Goal: Task Accomplishment & Management: Manage account settings

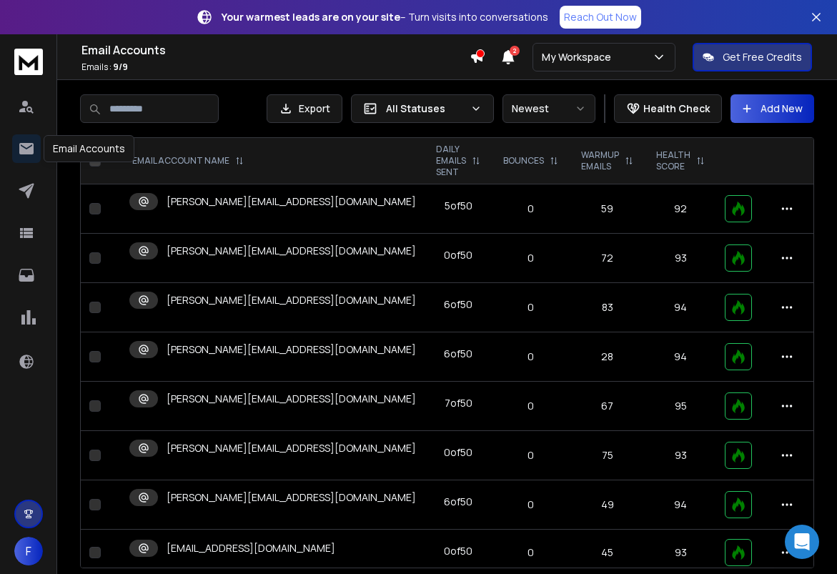
click at [24, 145] on icon at bounding box center [26, 148] width 14 height 11
click at [24, 194] on icon at bounding box center [26, 190] width 17 height 17
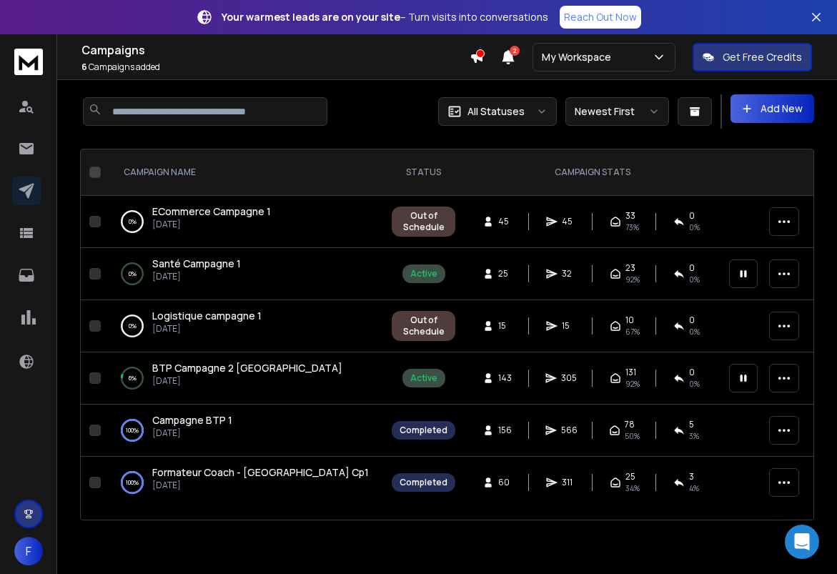
click at [400, 227] on div "Out of Schedule" at bounding box center [424, 221] width 48 height 23
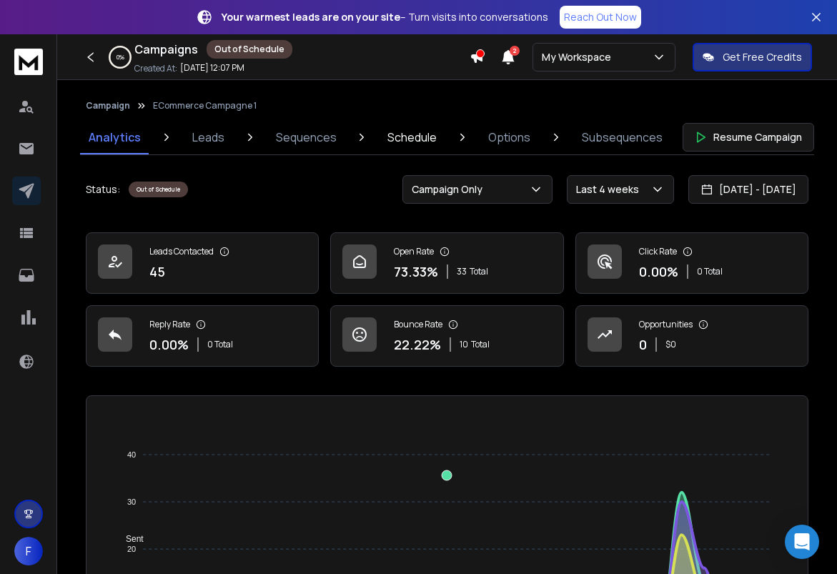
click at [398, 135] on p "Schedule" at bounding box center [411, 137] width 49 height 17
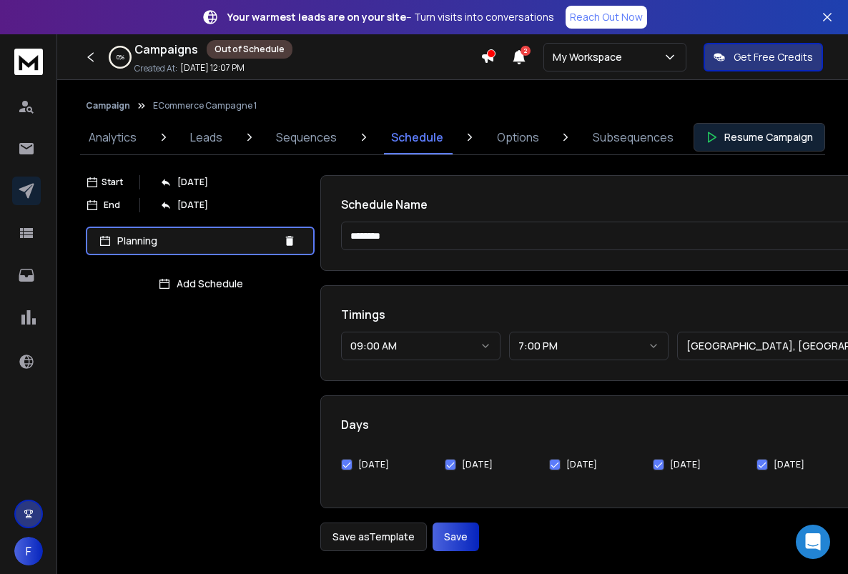
click at [766, 142] on button "Resume Campaign" at bounding box center [759, 137] width 132 height 29
click at [158, 417] on div "Start [DATE] End [DATE] Planning Add Schedule Schedule Name ******** Timings 09…" at bounding box center [559, 363] width 947 height 376
click at [31, 190] on icon at bounding box center [26, 190] width 15 height 15
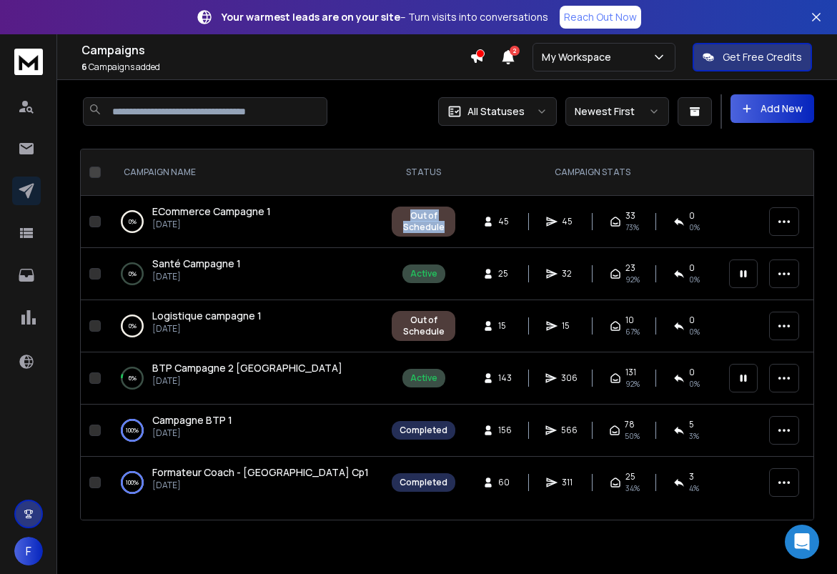
drag, startPoint x: 373, startPoint y: 210, endPoint x: 423, endPoint y: 226, distance: 51.8
click at [423, 226] on div "Out of Schedule" at bounding box center [424, 222] width 64 height 30
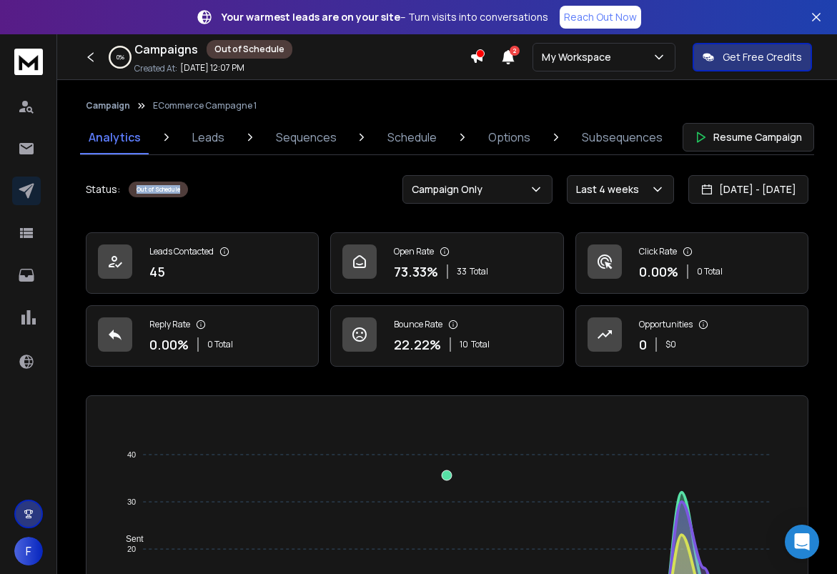
drag, startPoint x: 137, startPoint y: 186, endPoint x: 203, endPoint y: 193, distance: 66.9
click at [203, 193] on div "Status: Out of Schedule Resume Campaign Campaign Only Last 4 weeks [DATE] - [DA…" at bounding box center [447, 189] width 723 height 29
copy div "Out of Schedule"
click at [29, 192] on icon at bounding box center [26, 190] width 15 height 15
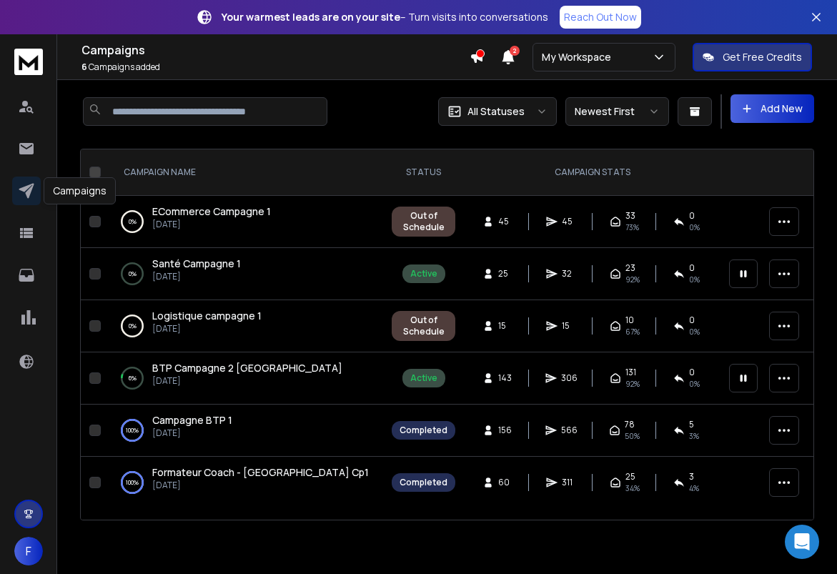
click at [408, 228] on div "Out of Schedule" at bounding box center [424, 221] width 48 height 23
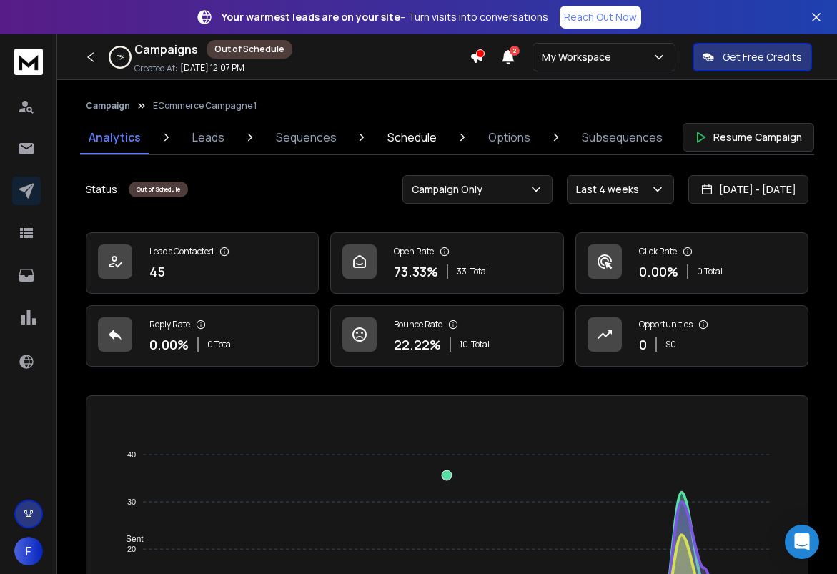
click at [425, 137] on p "Schedule" at bounding box center [411, 137] width 49 height 17
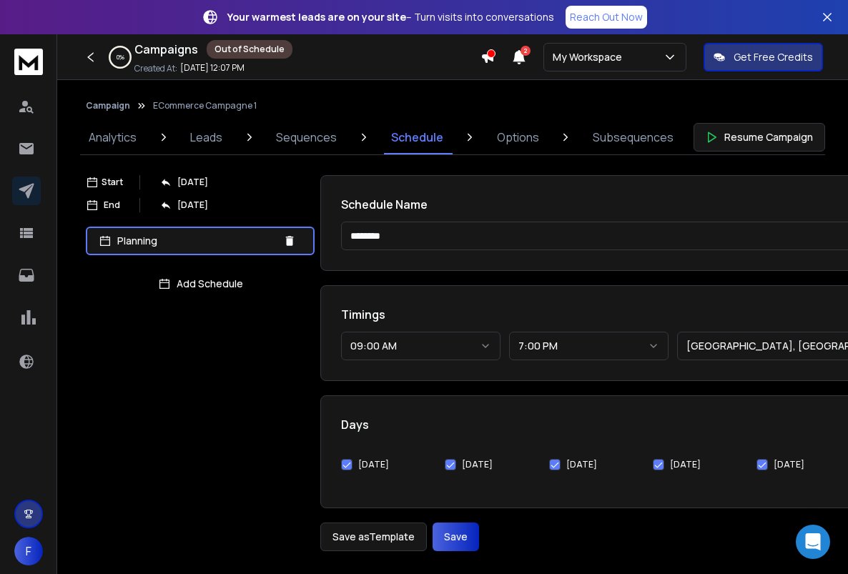
click at [397, 350] on button "09:00 AM" at bounding box center [420, 346] width 159 height 29
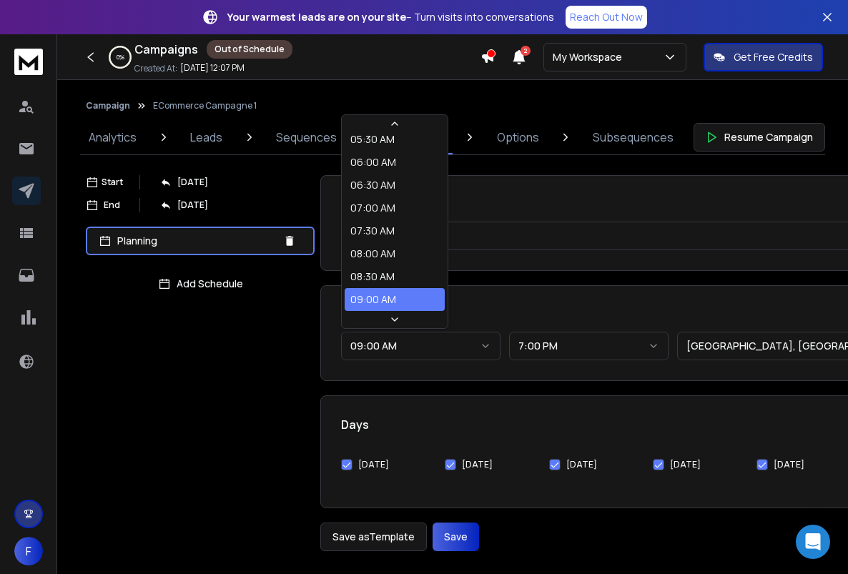
scroll to position [282, 0]
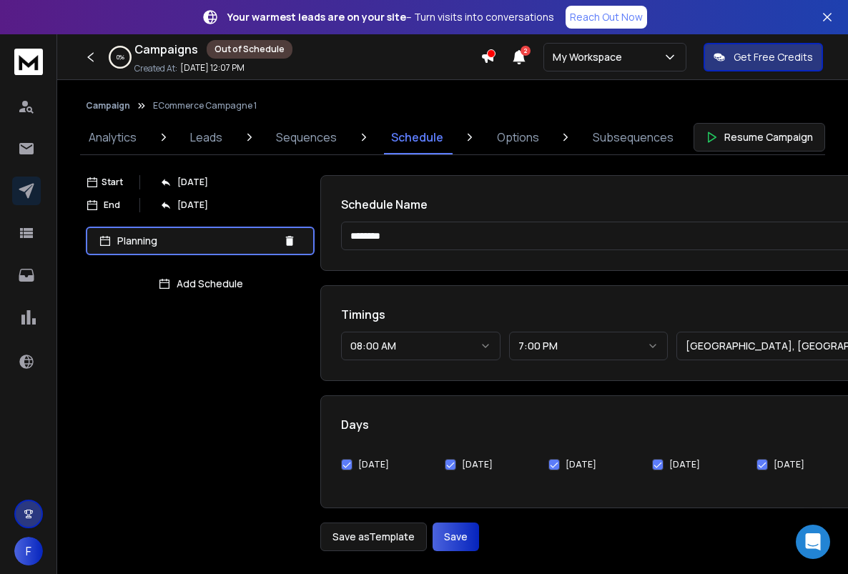
click at [455, 538] on button "Save" at bounding box center [456, 537] width 46 height 29
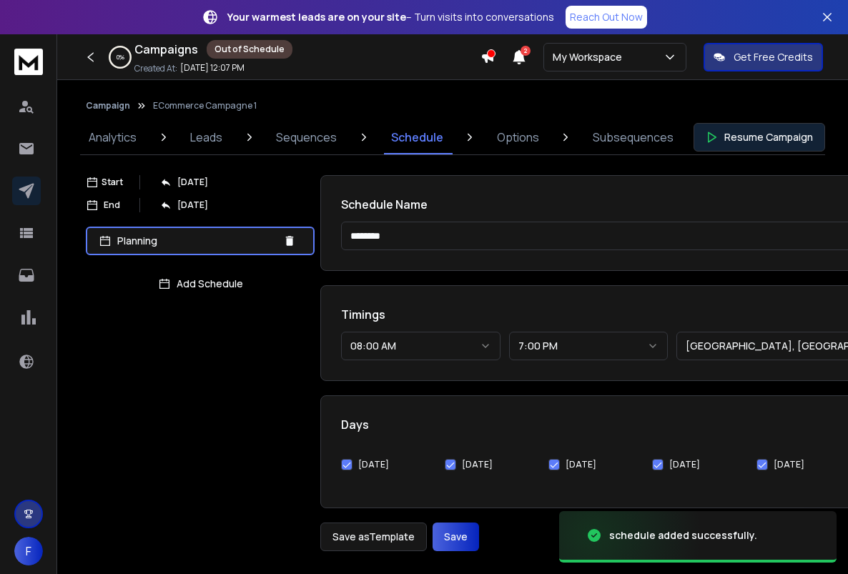
click at [753, 137] on button "Resume Campaign" at bounding box center [759, 137] width 132 height 29
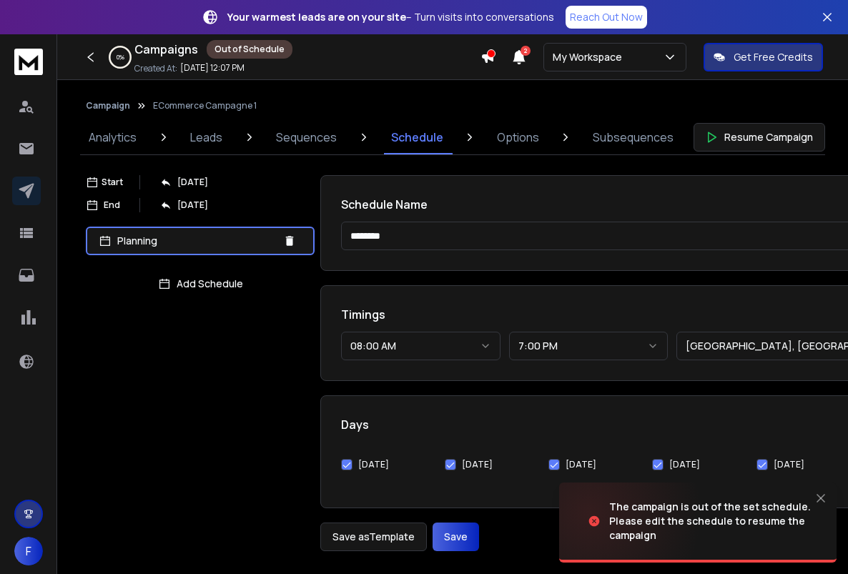
drag, startPoint x: 603, startPoint y: 504, endPoint x: 588, endPoint y: 535, distance: 34.6
click at [588, 535] on div "The campaign is out of the set schedule. Please edit the schedule to resume the…" at bounding box center [704, 521] width 266 height 77
click at [129, 391] on div "Start [DATE] End [DATE] Planning Add Schedule Schedule Name ******** Timings 08…" at bounding box center [559, 363] width 947 height 376
click at [287, 248] on div "Planning" at bounding box center [200, 241] width 229 height 29
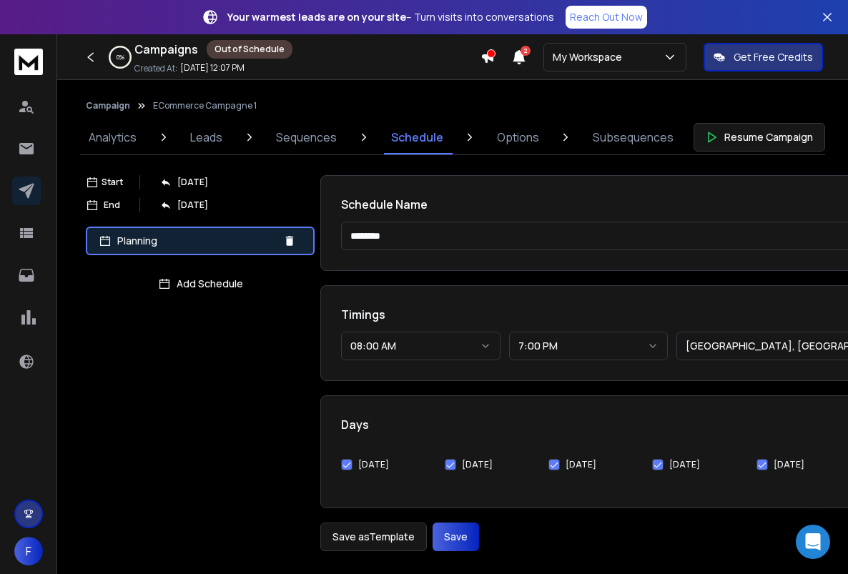
click at [287, 246] on icon at bounding box center [289, 241] width 13 height 13
select select "********"
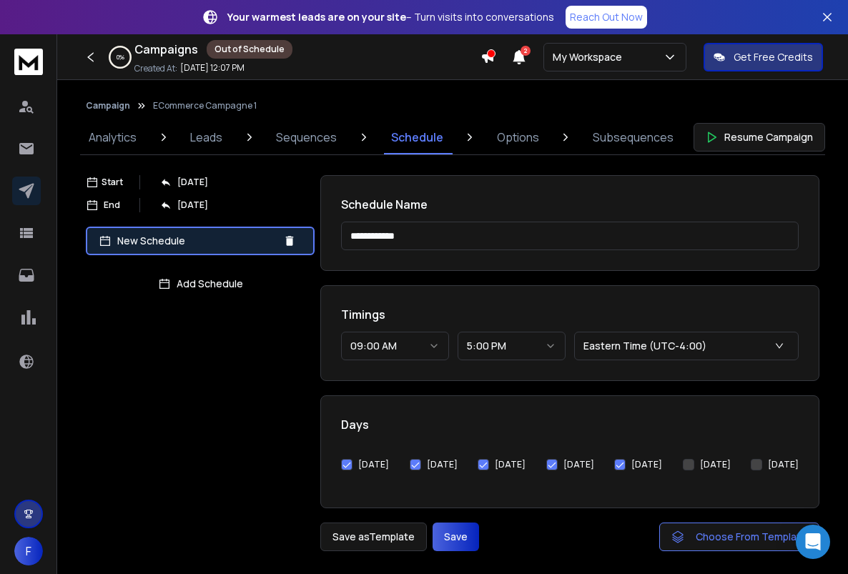
type input "**********"
click at [244, 420] on div "**********" at bounding box center [453, 363] width 734 height 376
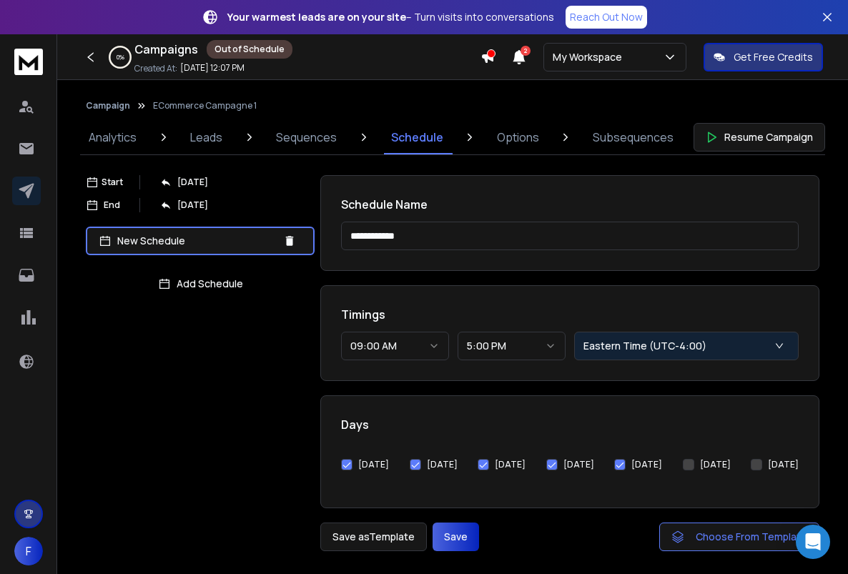
click at [661, 350] on p "Eastern Time (UTC-4:00)" at bounding box center [647, 346] width 129 height 14
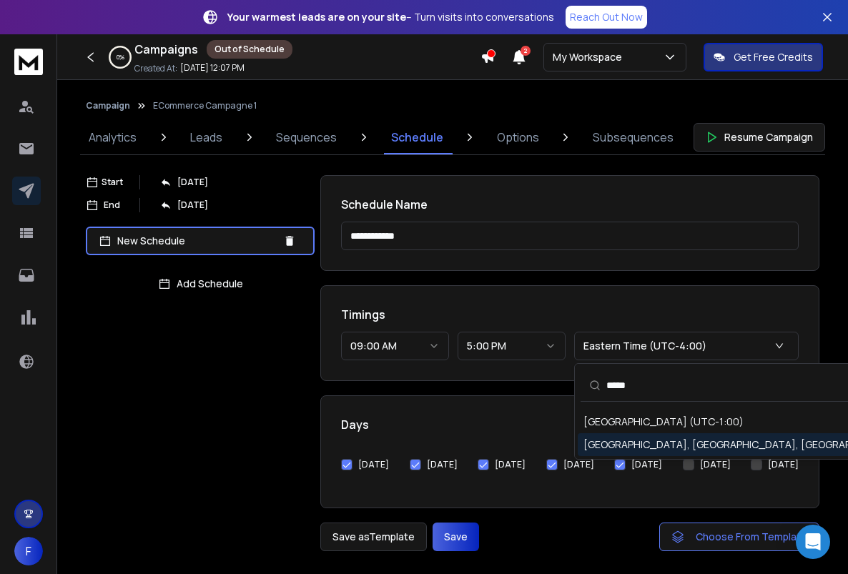
type input "*****"
click at [676, 441] on div "[GEOGRAPHIC_DATA], [GEOGRAPHIC_DATA], [GEOGRAPHIC_DATA], [GEOGRAPHIC_DATA] (UTC…" at bounding box center [828, 445] width 490 height 14
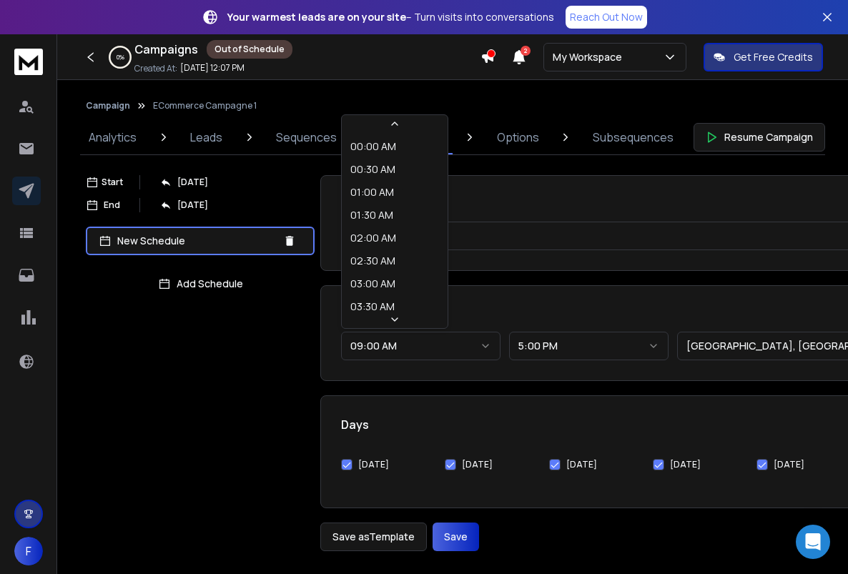
click at [385, 346] on button "09:00 AM" at bounding box center [420, 346] width 159 height 29
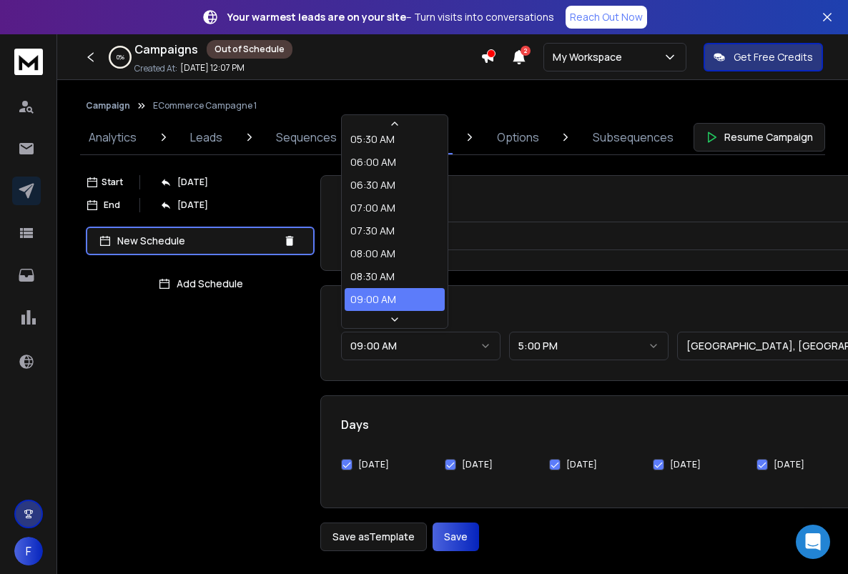
select select "********"
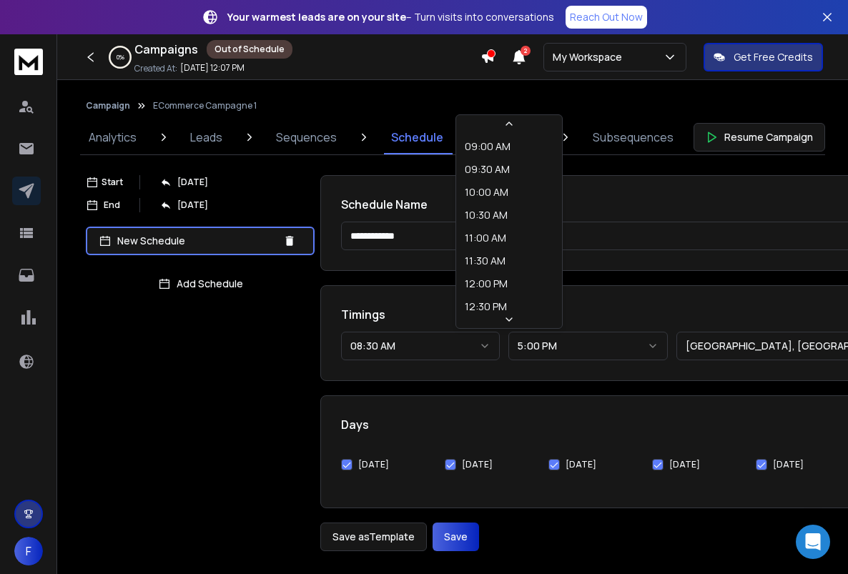
click at [536, 343] on button "5:00 PM" at bounding box center [587, 346] width 159 height 29
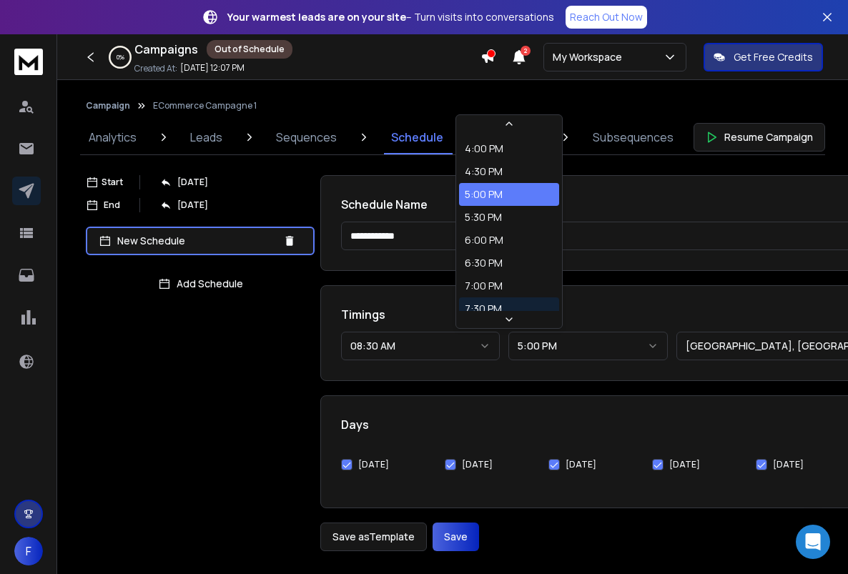
scroll to position [320, 0]
select select "********"
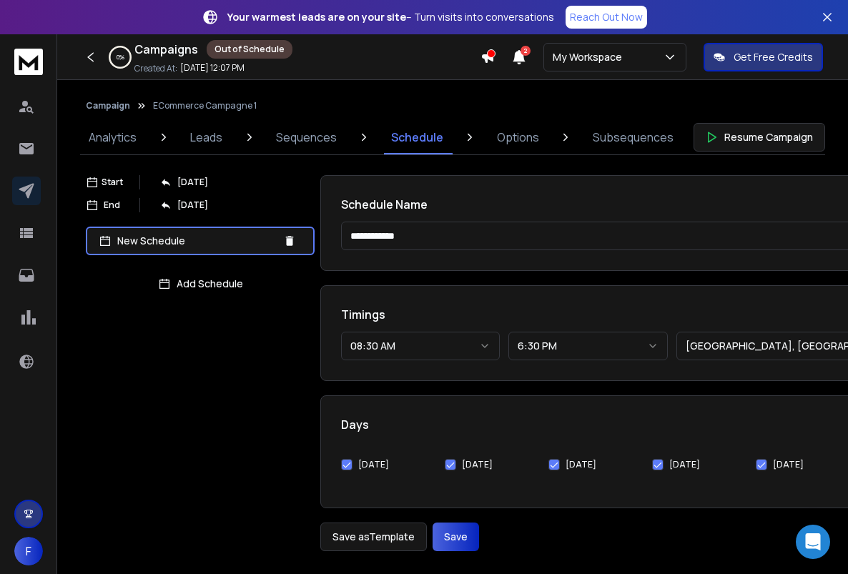
click at [459, 534] on button "Save" at bounding box center [456, 537] width 46 height 29
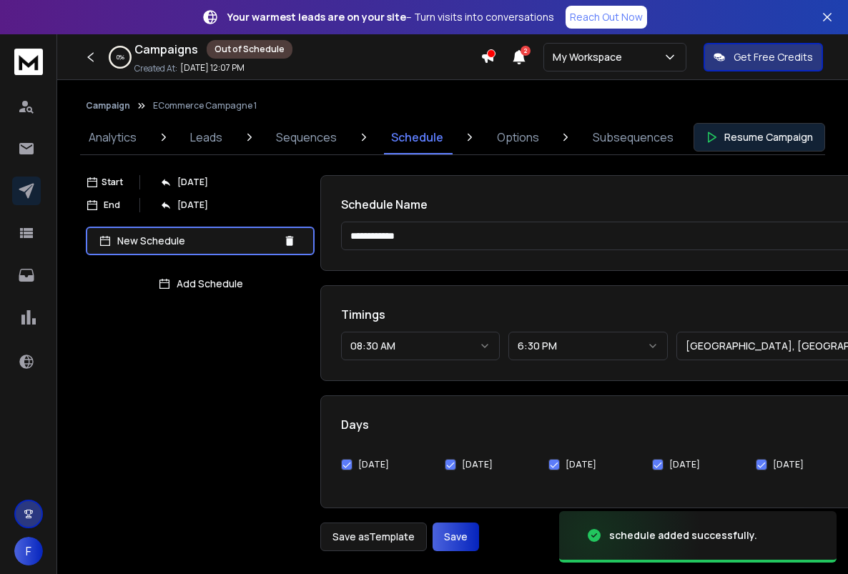
click at [729, 131] on button "Resume Campaign" at bounding box center [759, 137] width 132 height 29
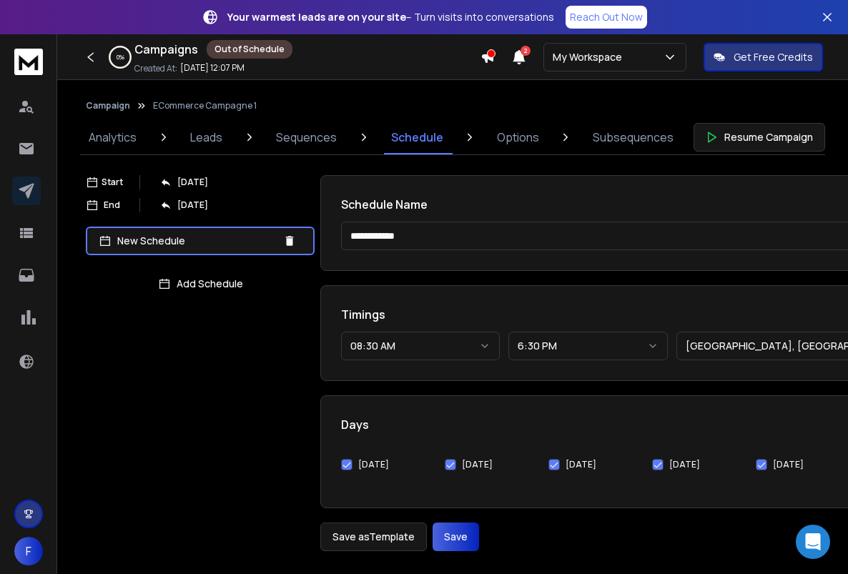
click at [264, 383] on div "**********" at bounding box center [559, 363] width 946 height 376
click at [207, 209] on p "[DATE]" at bounding box center [192, 204] width 31 height 11
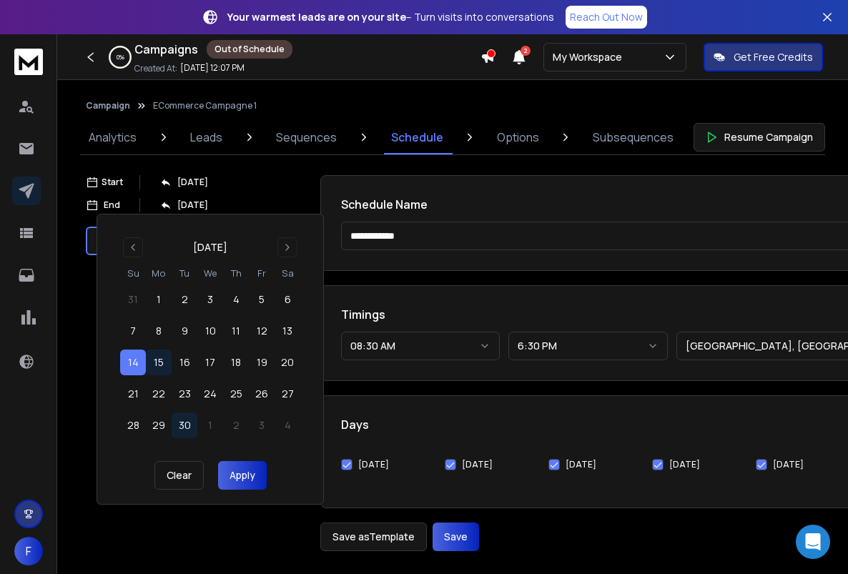
click at [186, 424] on button "30" at bounding box center [185, 426] width 26 height 26
click at [258, 474] on button "Apply" at bounding box center [242, 475] width 49 height 29
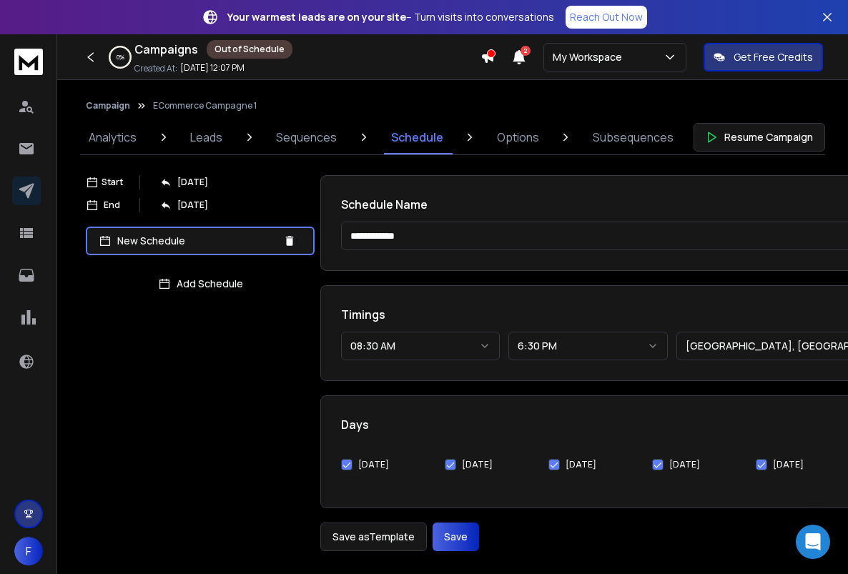
click at [194, 428] on div "**********" at bounding box center [559, 363] width 946 height 376
click at [257, 380] on div "**********" at bounding box center [559, 363] width 946 height 376
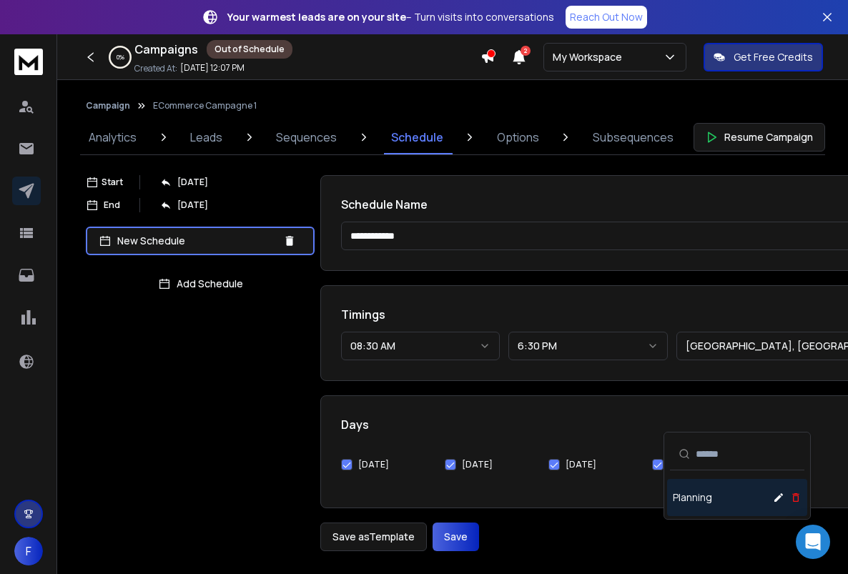
click at [673, 510] on div "Planning" at bounding box center [737, 497] width 129 height 29
select select "********"
type input "********"
select select "********"
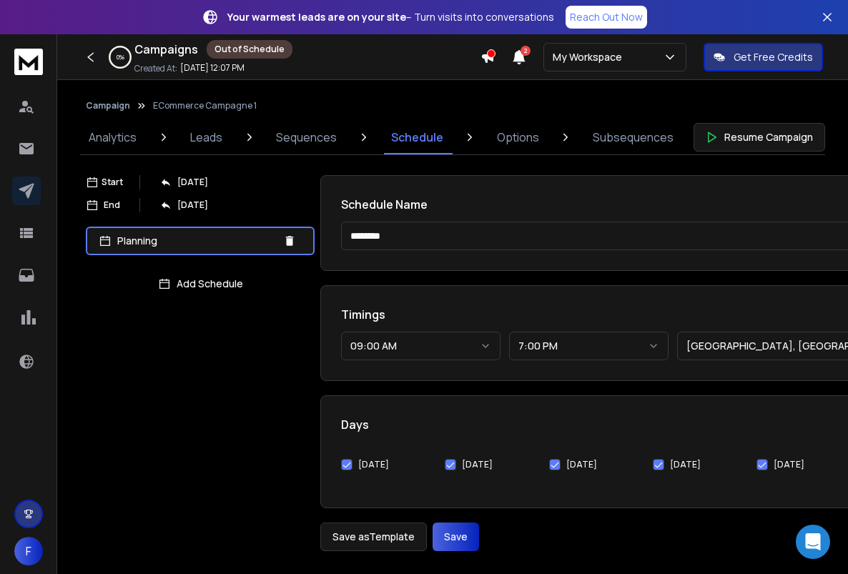
click at [147, 393] on div "Start [DATE] End [DATE] Planning Add Schedule Schedule Name ******** Timings 09…" at bounding box center [559, 363] width 947 height 376
click at [445, 538] on button "Save" at bounding box center [456, 537] width 46 height 29
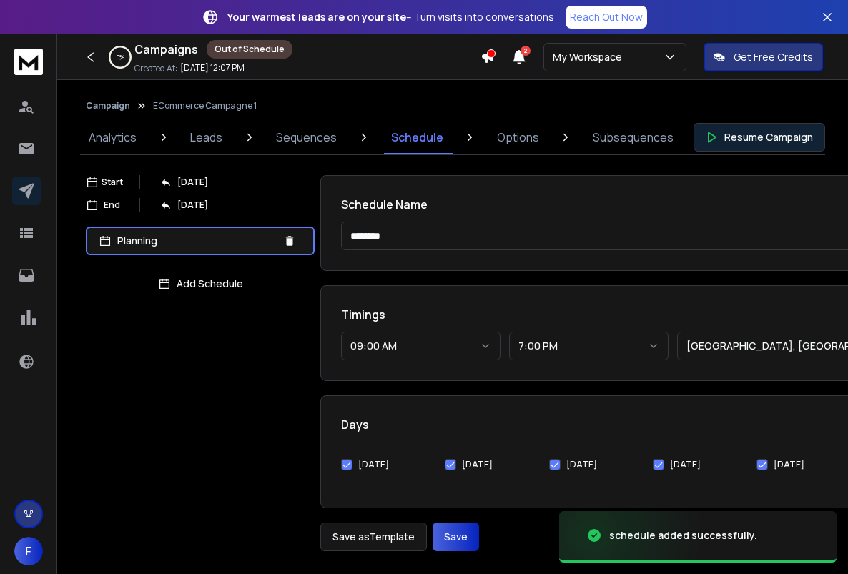
click at [759, 133] on button "Resume Campaign" at bounding box center [759, 137] width 132 height 29
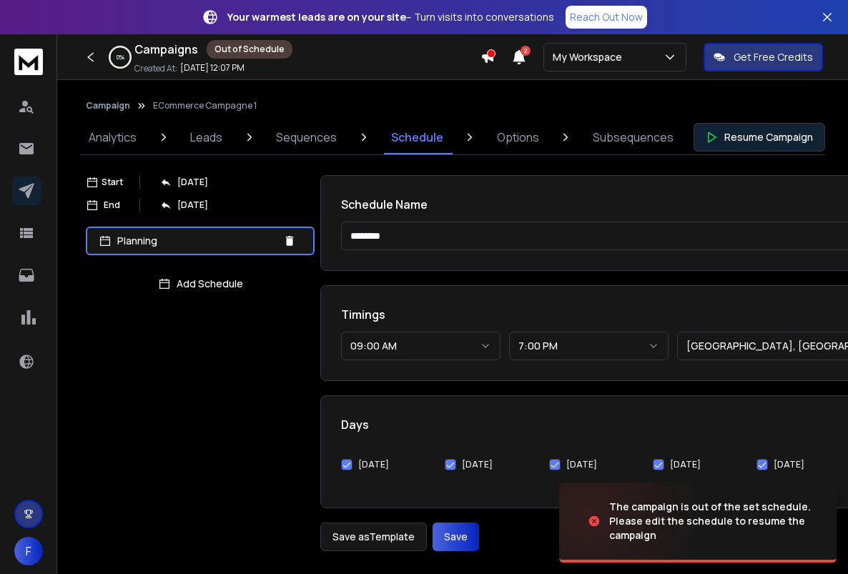
click at [756, 135] on button "Resume Campaign" at bounding box center [759, 137] width 132 height 29
click at [159, 334] on div "Start [DATE] End [DATE] Planning Add Schedule Schedule Name ******** Timings 09…" at bounding box center [559, 363] width 947 height 376
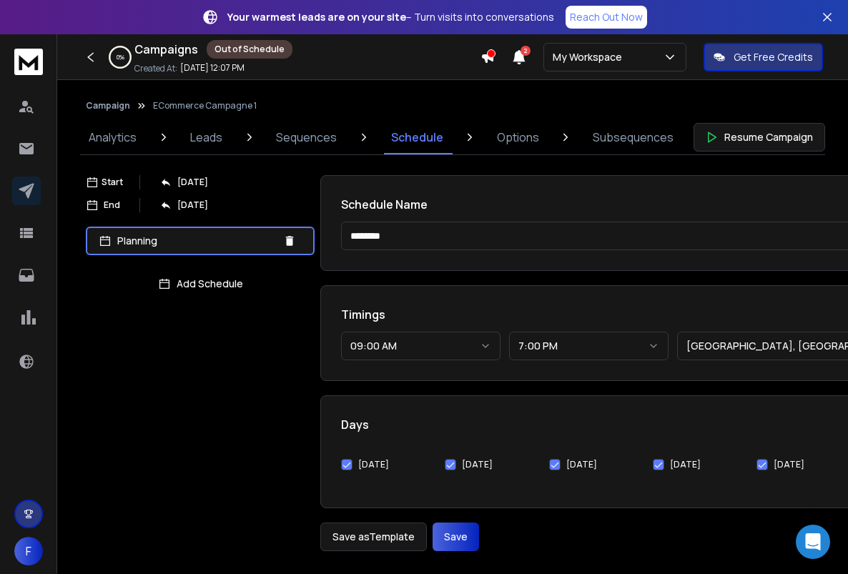
click at [208, 177] on p "[DATE]" at bounding box center [192, 182] width 31 height 11
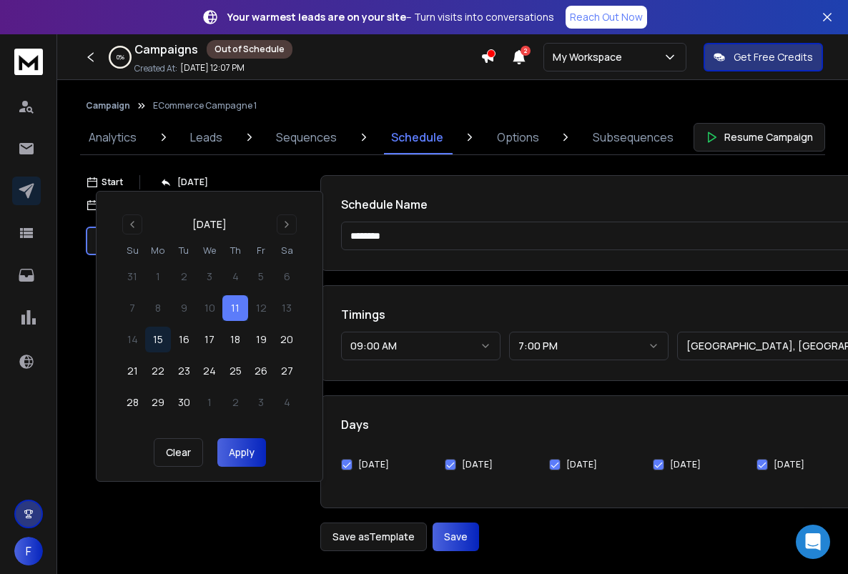
click at [155, 337] on button "15" at bounding box center [158, 340] width 26 height 26
click at [250, 453] on button "Apply" at bounding box center [241, 452] width 49 height 29
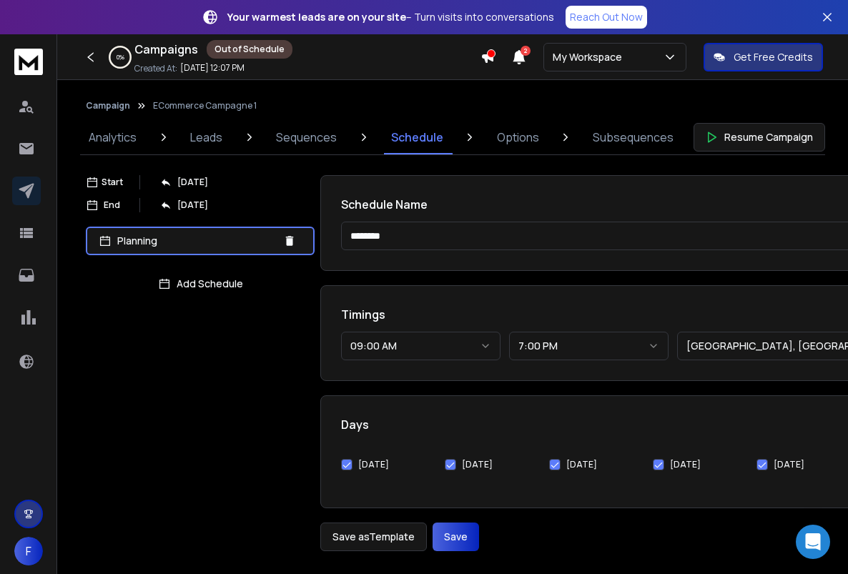
click at [235, 355] on div "Start [DATE] End [DATE] Planning Add Schedule Schedule Name ******** Timings 09…" at bounding box center [559, 363] width 947 height 376
click at [454, 541] on button "Save" at bounding box center [456, 537] width 46 height 29
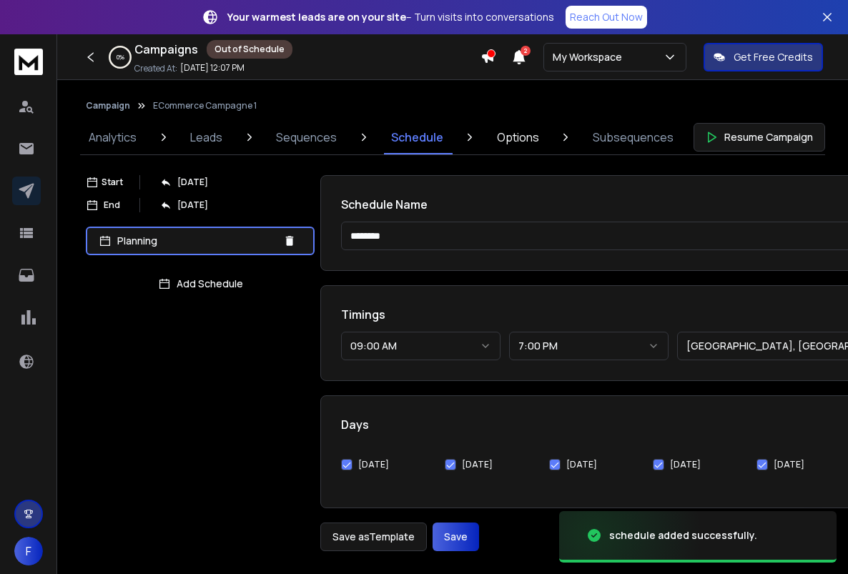
click at [526, 137] on p "Options" at bounding box center [518, 137] width 42 height 17
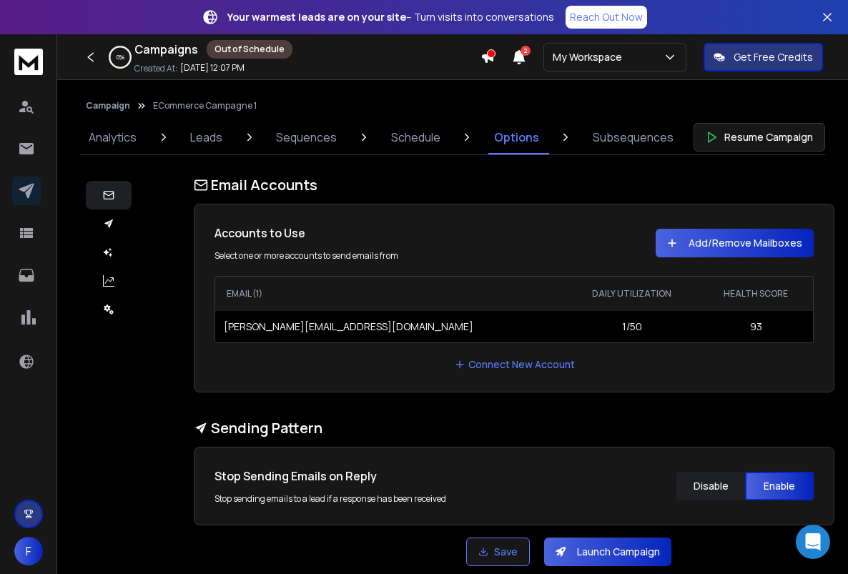
click at [601, 557] on button "Launch Campaign" at bounding box center [607, 552] width 127 height 29
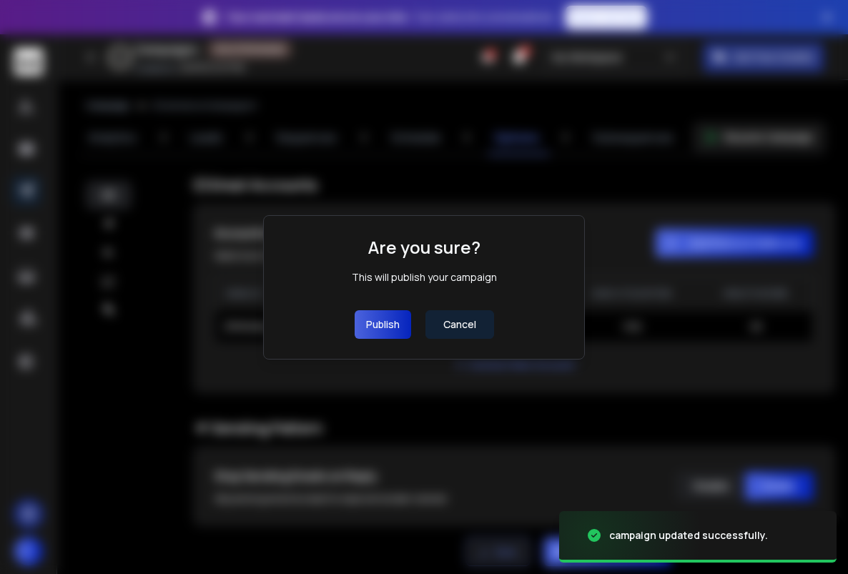
click at [371, 324] on button "Publish" at bounding box center [383, 324] width 56 height 29
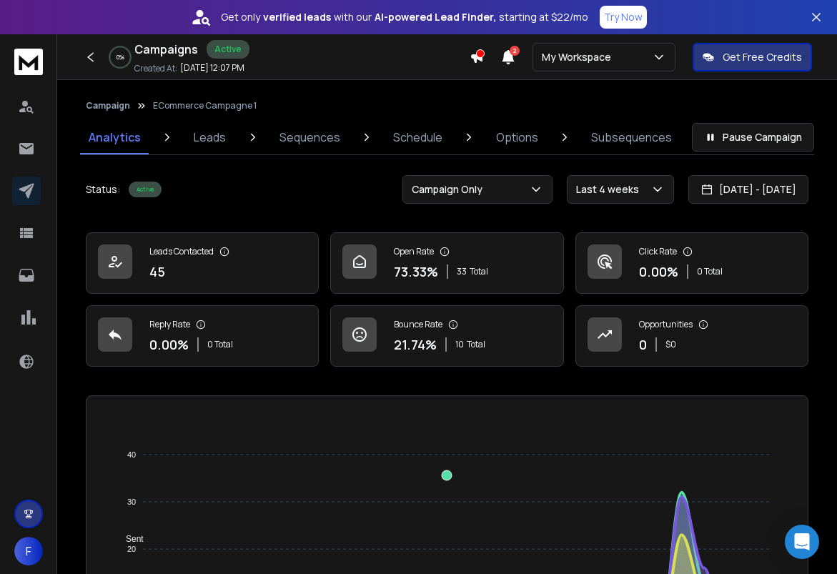
click at [202, 199] on div "Status: Active Pause Campaign Campaign Only Last 4 weeks 18 Aug 2025 - 15 Sep 2…" at bounding box center [447, 189] width 723 height 29
click at [24, 192] on icon at bounding box center [26, 190] width 17 height 17
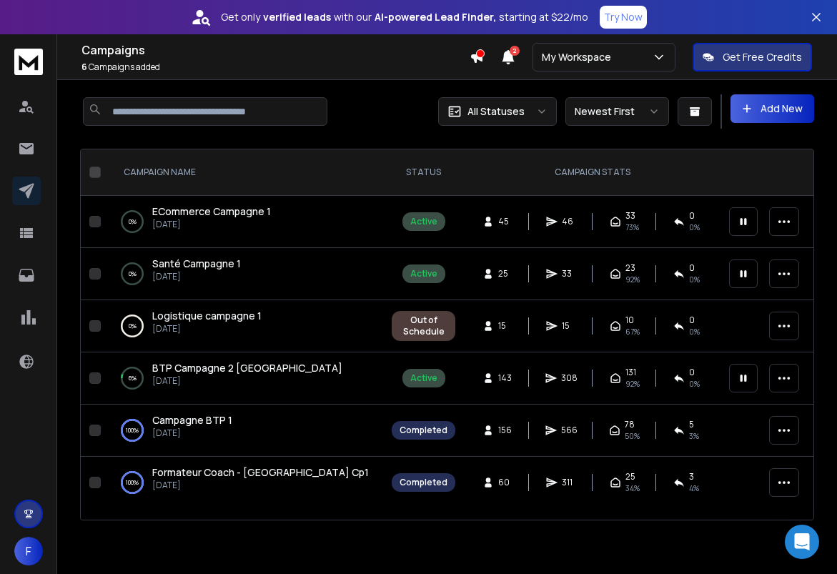
click at [410, 375] on div "Active" at bounding box center [423, 377] width 27 height 11
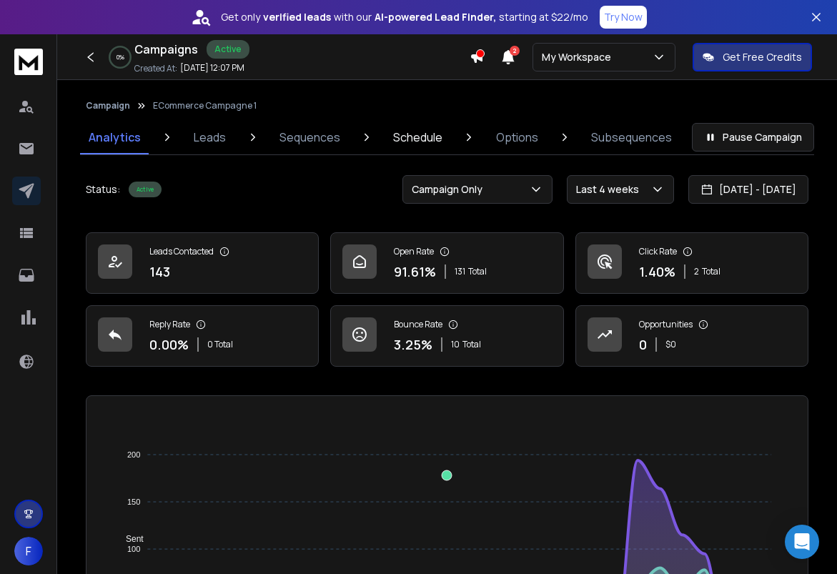
click at [415, 141] on p "Schedule" at bounding box center [417, 137] width 49 height 17
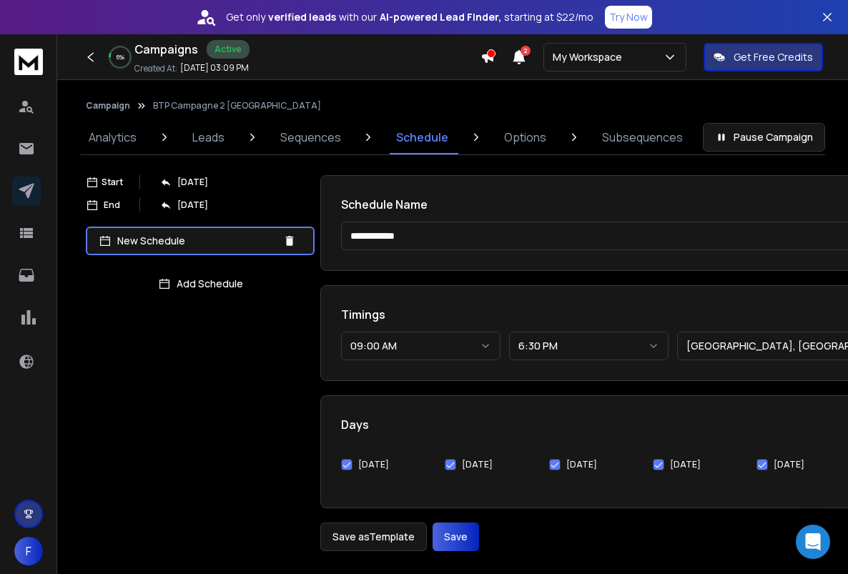
click at [204, 204] on p "Wed Sep 09 2026" at bounding box center [192, 204] width 31 height 11
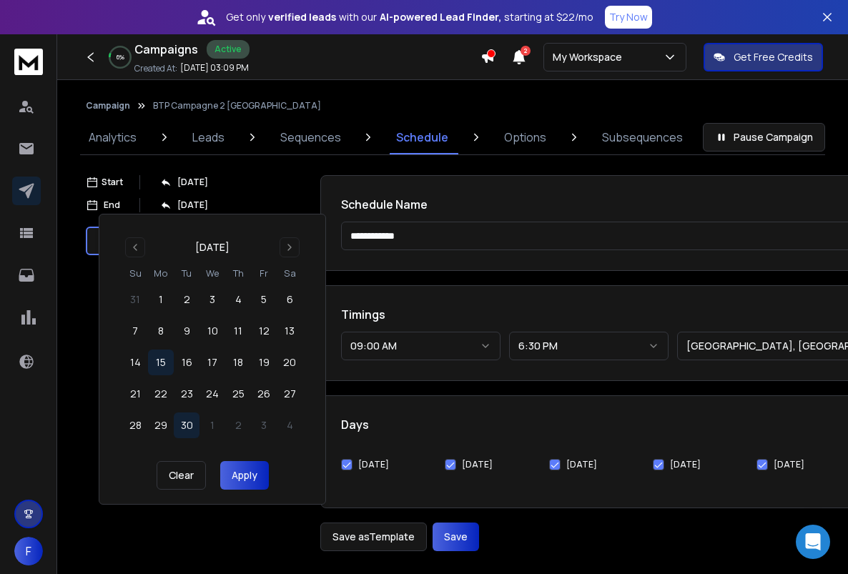
click at [192, 430] on button "30" at bounding box center [187, 426] width 26 height 26
click at [240, 492] on div "September 2025 Su Mo Tu We Th Fr Sa 31 1 2 3 4 5 6 7 8 9 10 11 12 13 14 15 16 1…" at bounding box center [212, 359] width 226 height 290
click at [259, 473] on button "Apply" at bounding box center [244, 475] width 49 height 29
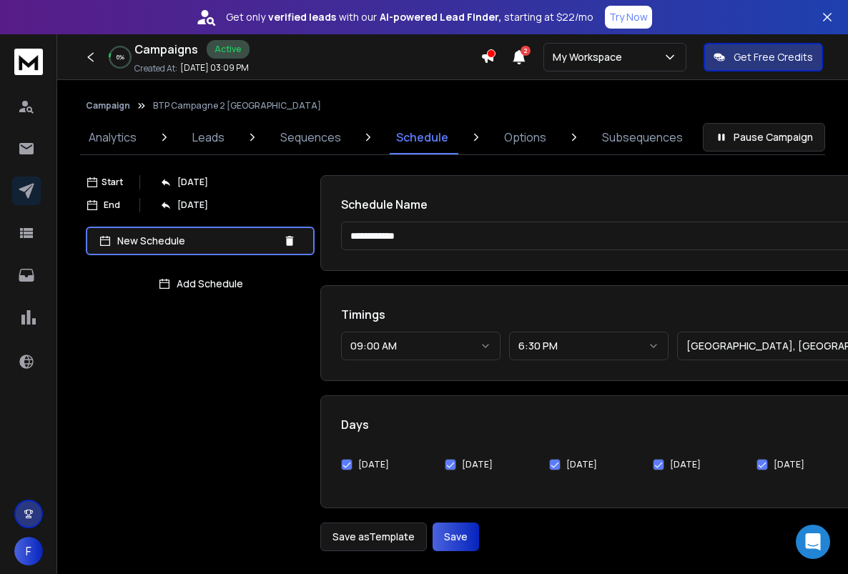
click at [453, 533] on button "Save" at bounding box center [456, 537] width 46 height 29
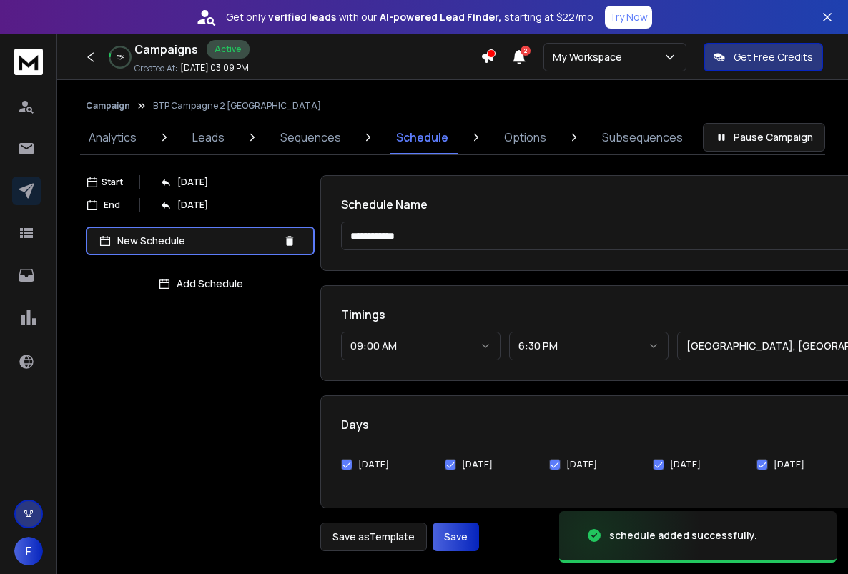
click at [192, 387] on div "**********" at bounding box center [559, 363] width 947 height 376
click at [27, 193] on icon at bounding box center [26, 190] width 15 height 15
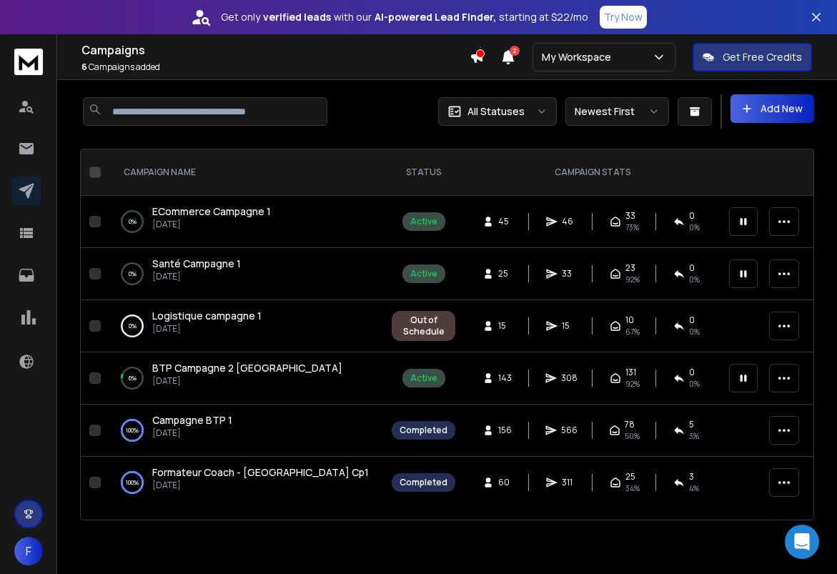
click at [406, 336] on div "Out of Schedule" at bounding box center [424, 326] width 48 height 23
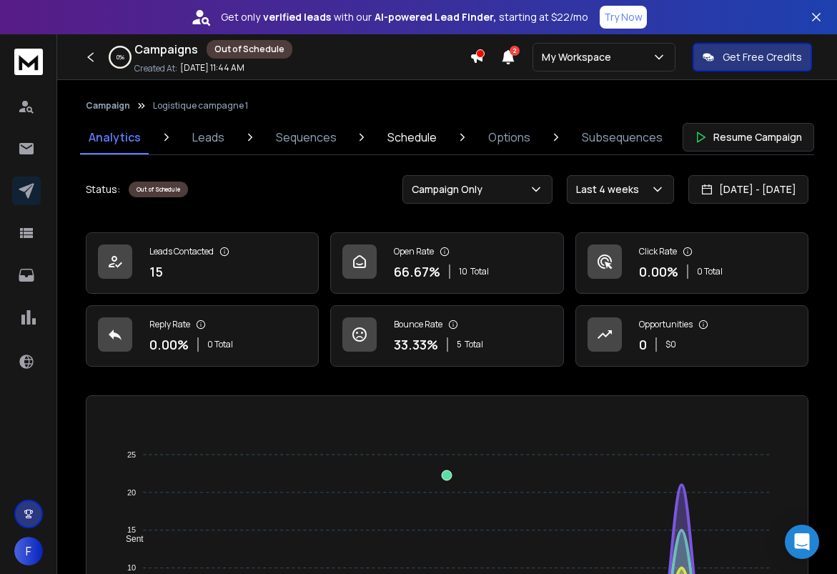
click at [417, 139] on p "Schedule" at bounding box center [411, 137] width 49 height 17
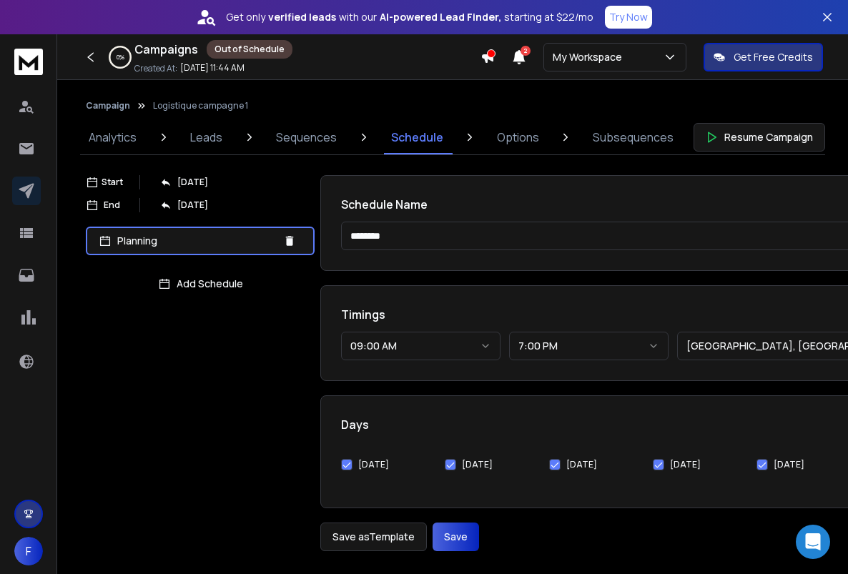
click at [208, 201] on p "[DATE]" at bounding box center [192, 204] width 31 height 11
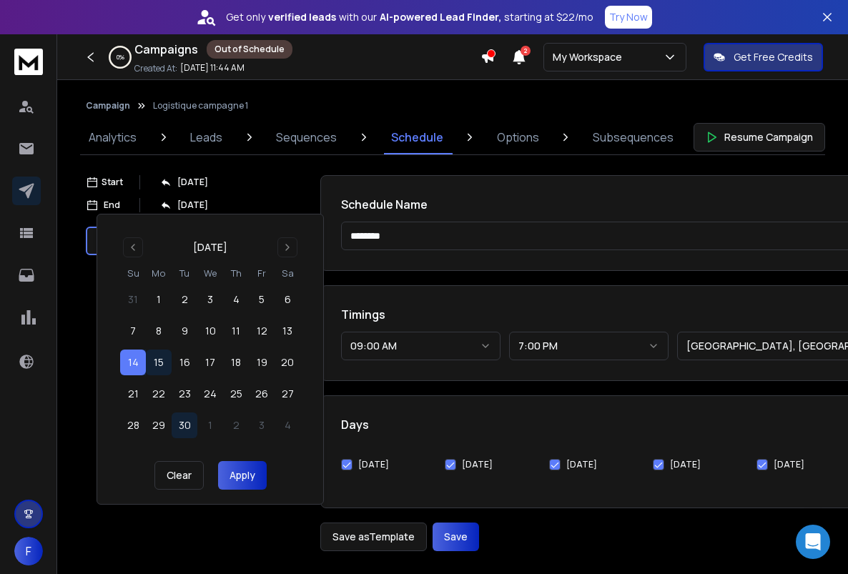
click at [187, 426] on button "30" at bounding box center [185, 426] width 26 height 26
click at [242, 475] on button "Apply" at bounding box center [242, 475] width 49 height 29
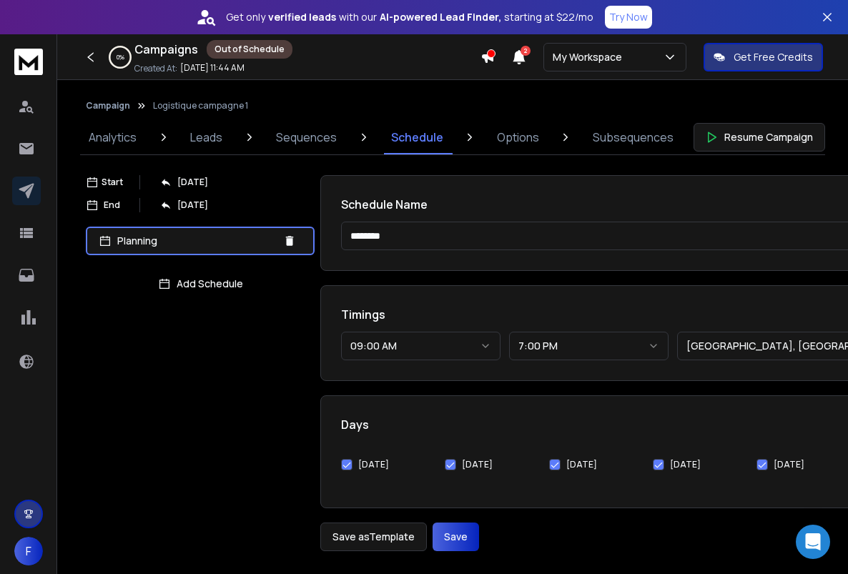
click at [223, 344] on div "Start Thu Sep 11 2025 End Tue Sep 30 2025 Planning Add Schedule Schedule Name *…" at bounding box center [559, 363] width 947 height 376
click at [458, 545] on button "Save" at bounding box center [456, 537] width 46 height 29
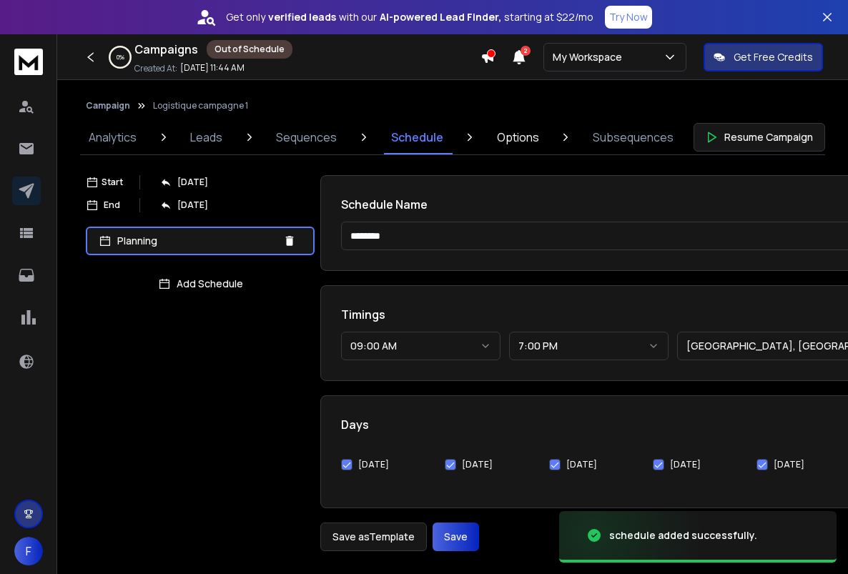
click at [511, 139] on p "Options" at bounding box center [518, 137] width 42 height 17
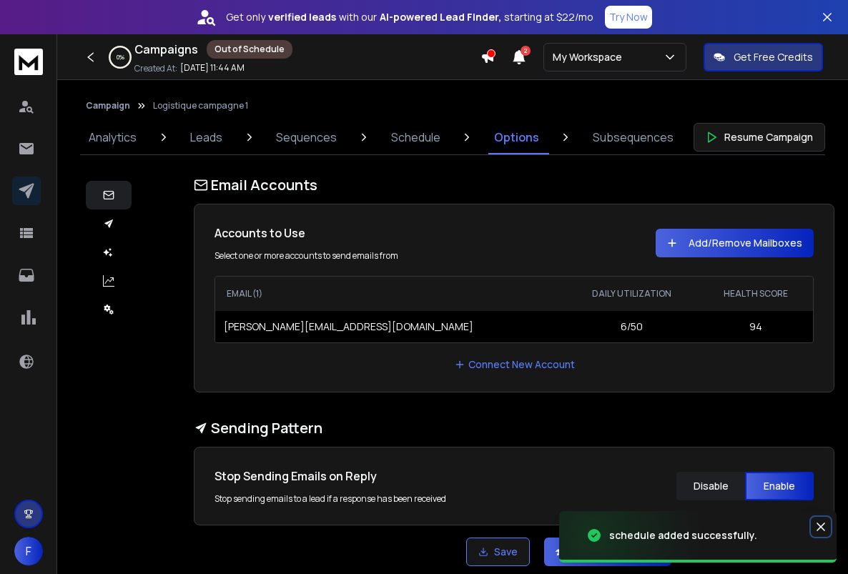
click at [827, 526] on icon "Notifications (F8)" at bounding box center [821, 527] width 14 height 14
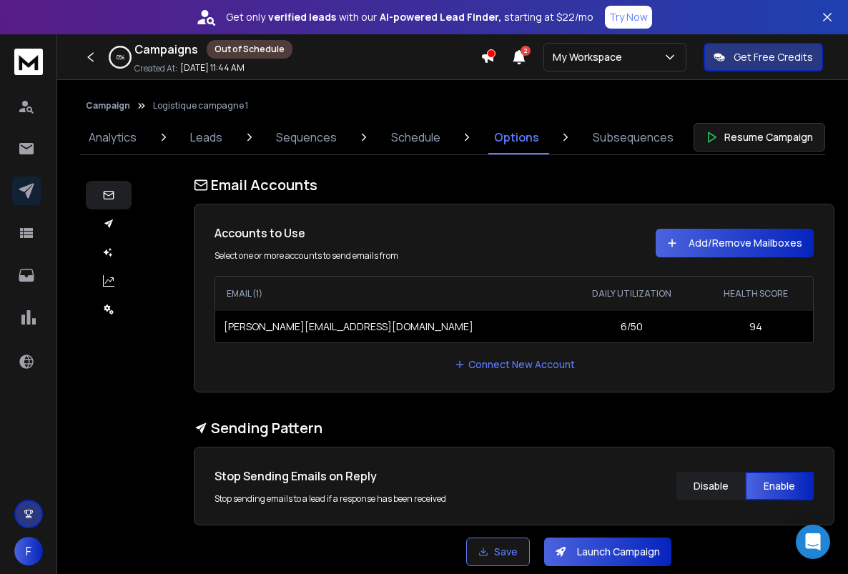
click at [564, 553] on button "Launch Campaign" at bounding box center [607, 552] width 127 height 29
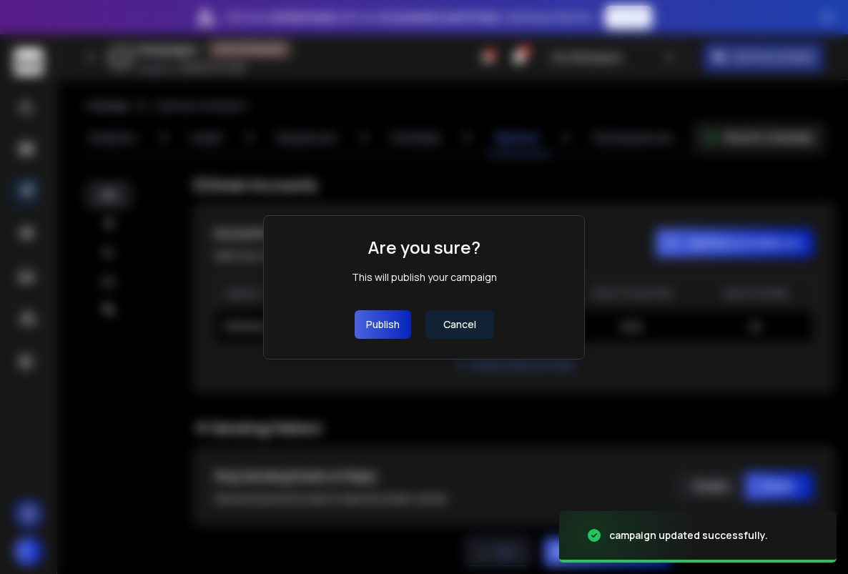
click at [393, 320] on button "Publish" at bounding box center [383, 324] width 56 height 29
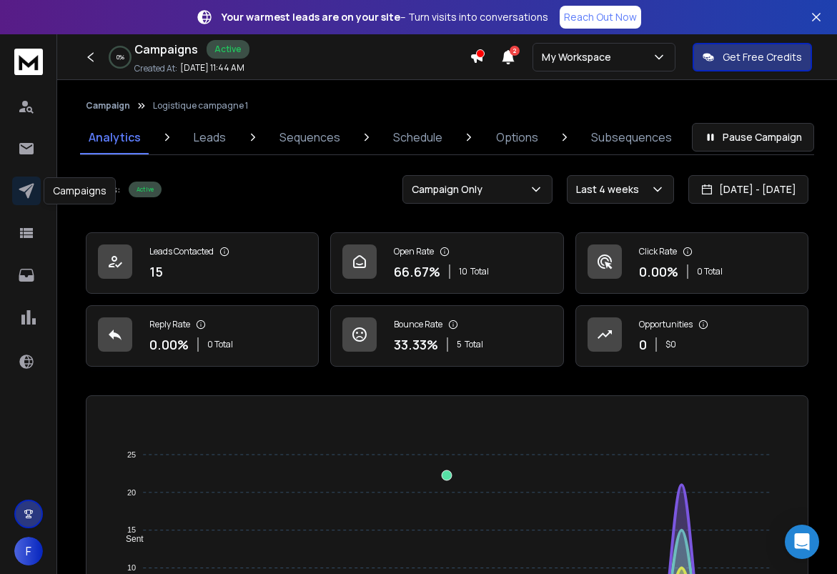
click at [23, 187] on icon at bounding box center [26, 190] width 15 height 15
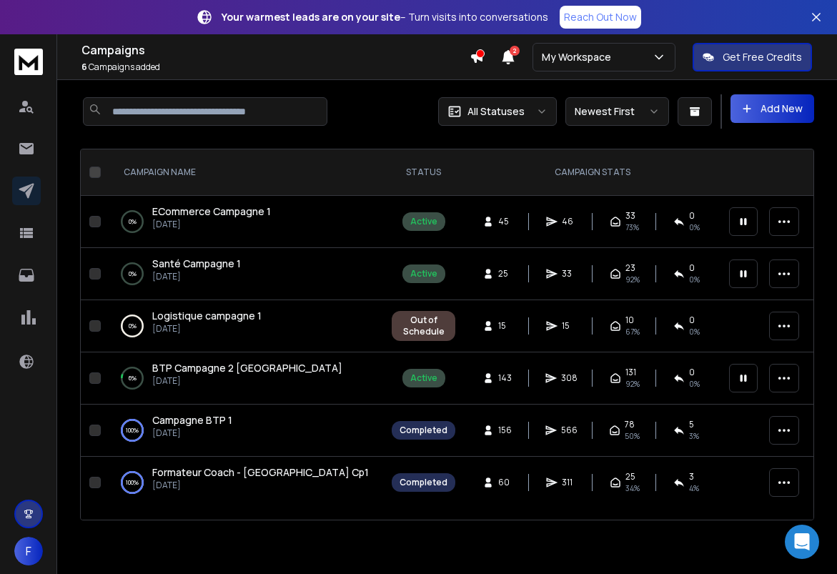
click at [400, 330] on div "Out of Schedule" at bounding box center [424, 326] width 48 height 23
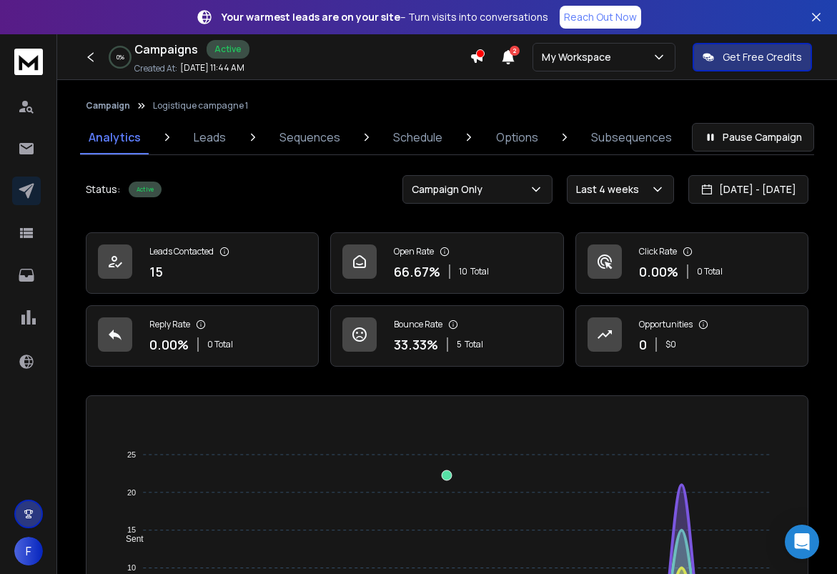
click at [231, 204] on div "Status: Active Pause Campaign Campaign Only Last 4 weeks 18 Aug 2025 - 15 Sep 2…" at bounding box center [447, 541] width 723 height 732
click at [35, 194] on link at bounding box center [26, 191] width 29 height 29
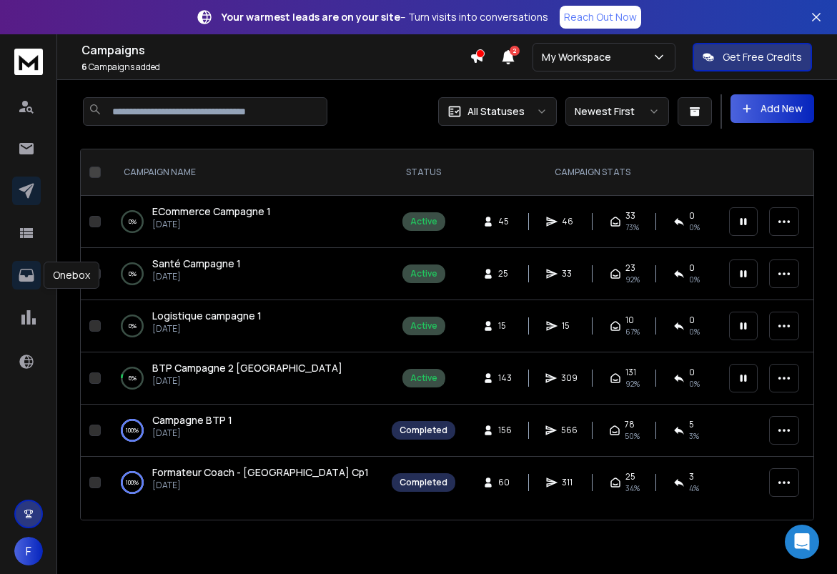
click at [29, 282] on icon at bounding box center [26, 275] width 17 height 17
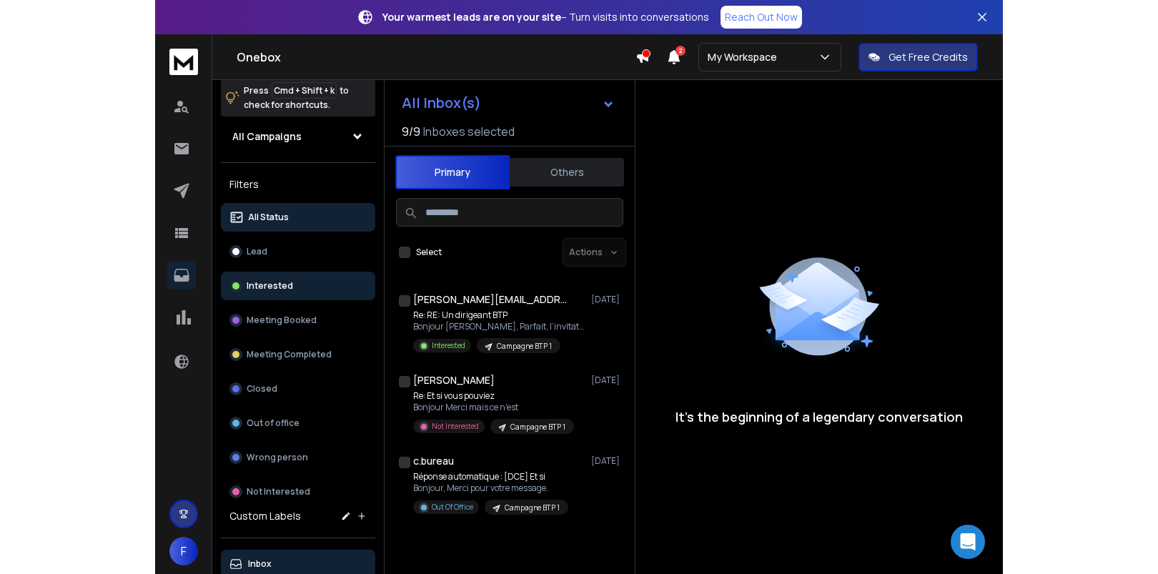
scroll to position [1, 0]
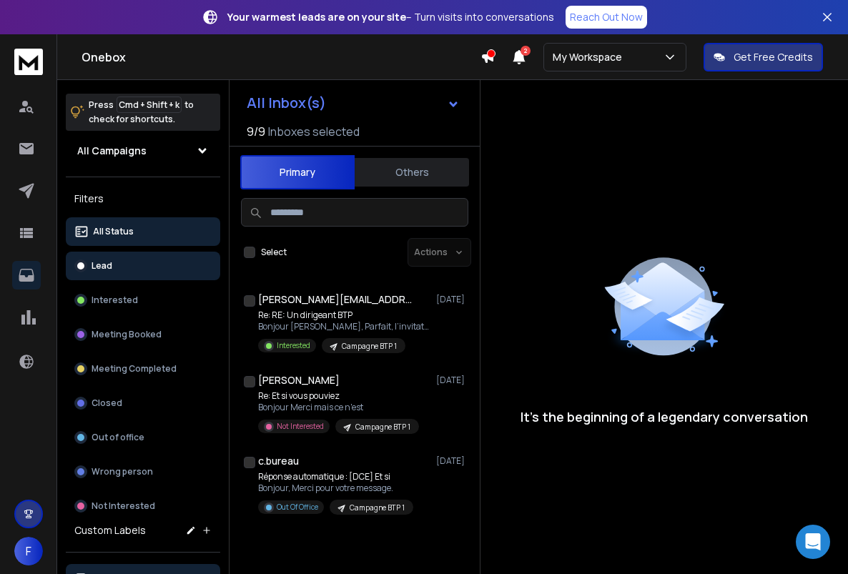
click at [124, 274] on button "Lead" at bounding box center [143, 266] width 154 height 29
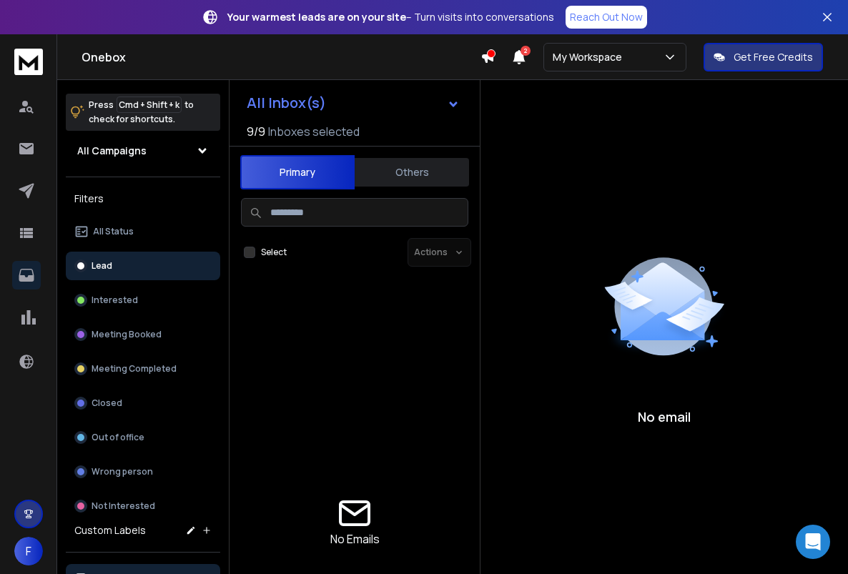
click at [125, 280] on button "Lead" at bounding box center [143, 266] width 154 height 29
click at [124, 308] on button "Interested" at bounding box center [143, 300] width 154 height 29
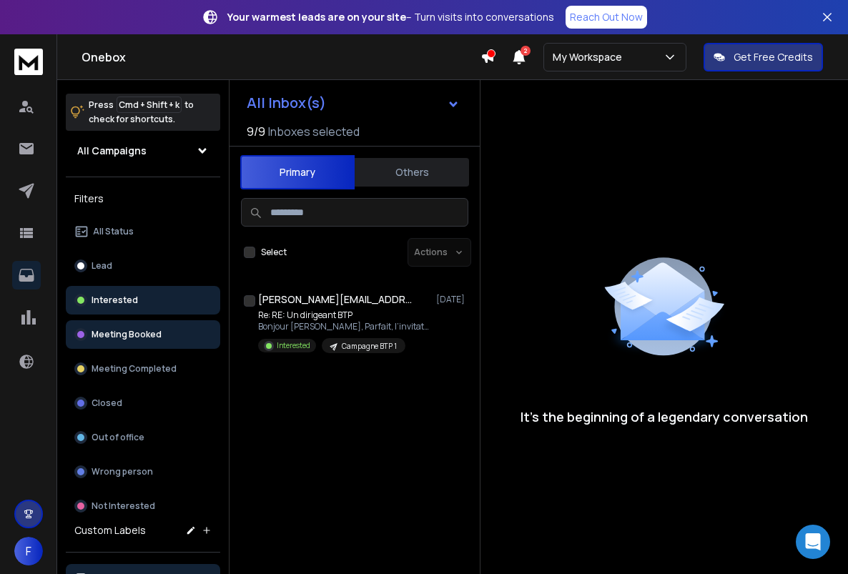
click at [140, 332] on p "Meeting Booked" at bounding box center [127, 334] width 70 height 11
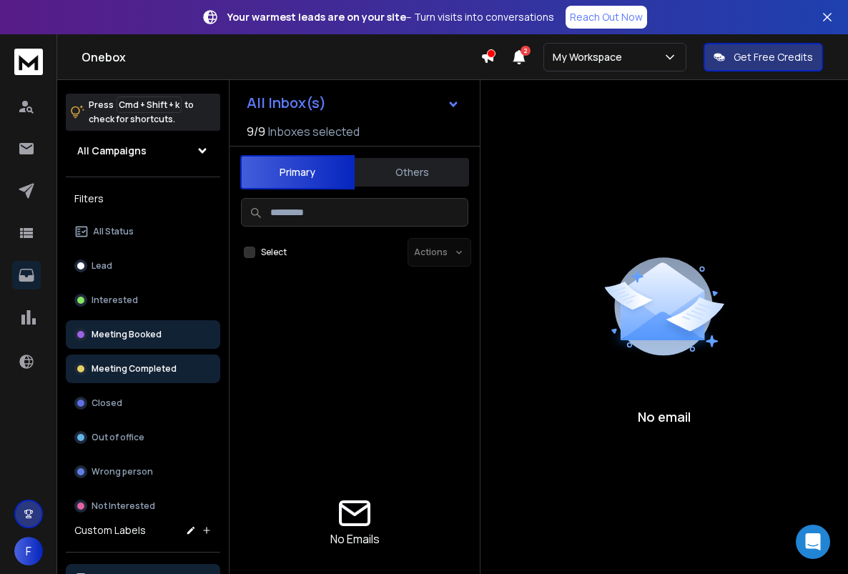
click at [142, 373] on p "Meeting Completed" at bounding box center [134, 368] width 85 height 11
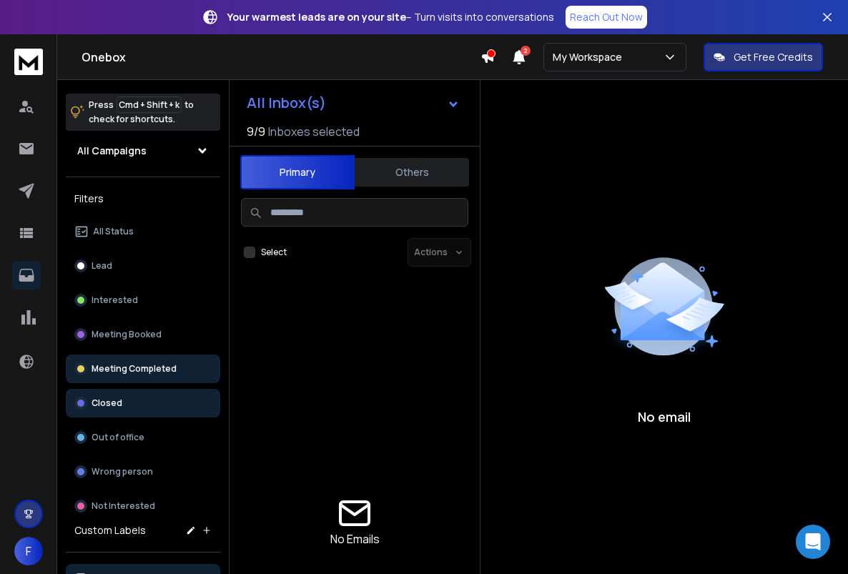
click at [149, 406] on button "Closed" at bounding box center [143, 403] width 154 height 29
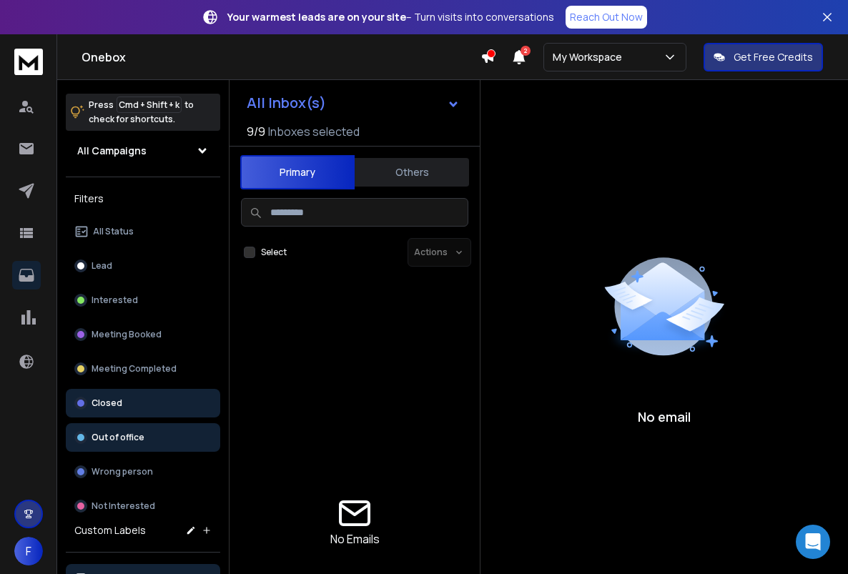
click at [138, 440] on p "Out of office" at bounding box center [118, 437] width 53 height 11
